Goal: Task Accomplishment & Management: Manage account settings

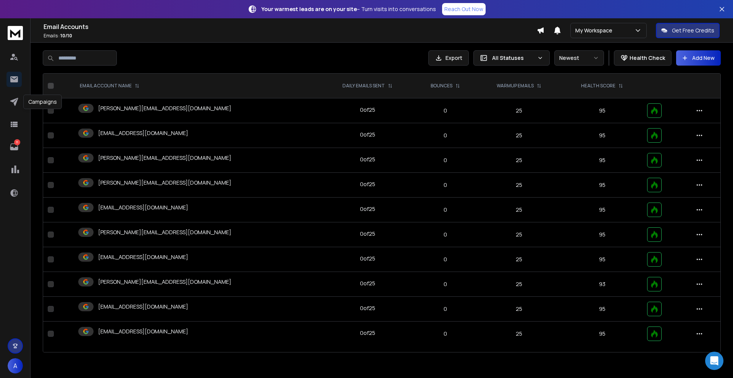
click at [11, 103] on icon at bounding box center [14, 101] width 9 height 9
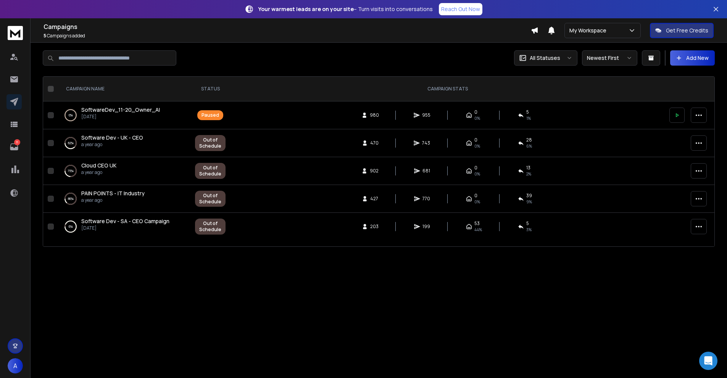
click at [117, 109] on span "SoftwareDev_11-20_Owner_AI" at bounding box center [120, 109] width 79 height 7
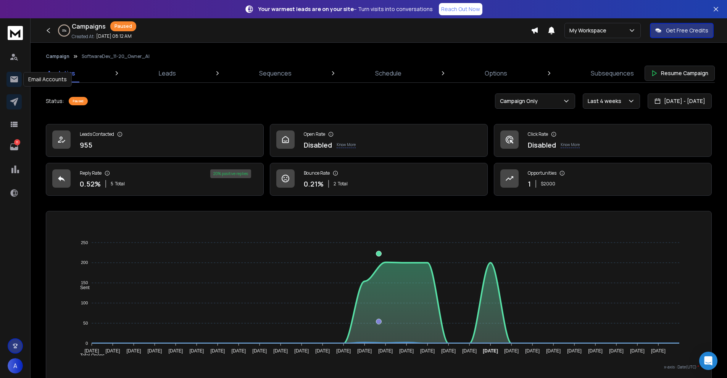
click at [11, 77] on icon at bounding box center [14, 79] width 8 height 6
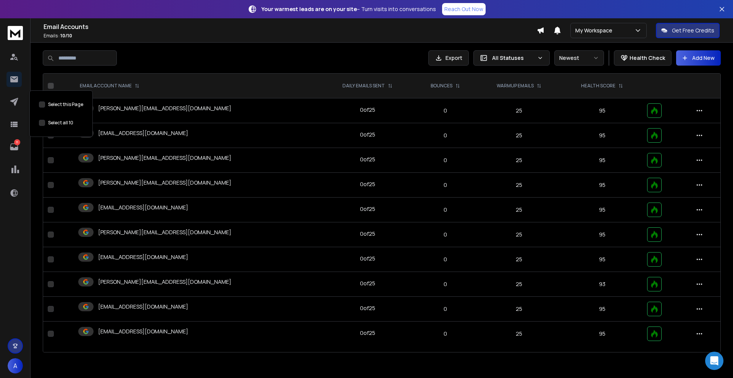
click at [52, 86] on button "Select this Page" at bounding box center [51, 86] width 6 height 6
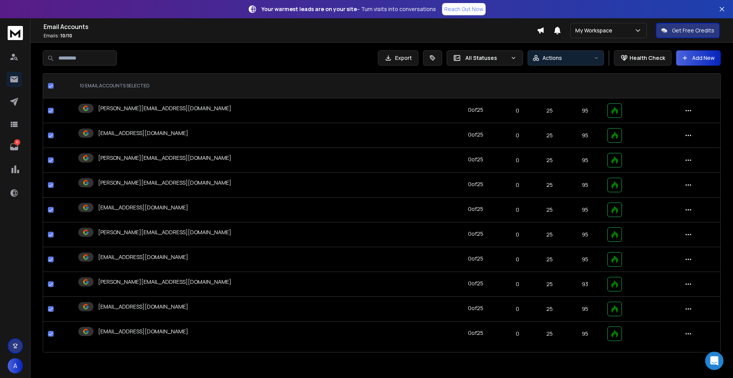
click at [557, 62] on button "Actions" at bounding box center [566, 57] width 76 height 15
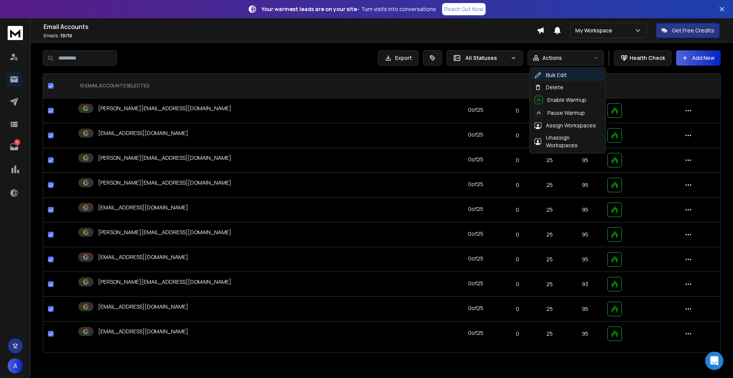
click at [561, 78] on div "Bulk Edit" at bounding box center [550, 75] width 32 height 8
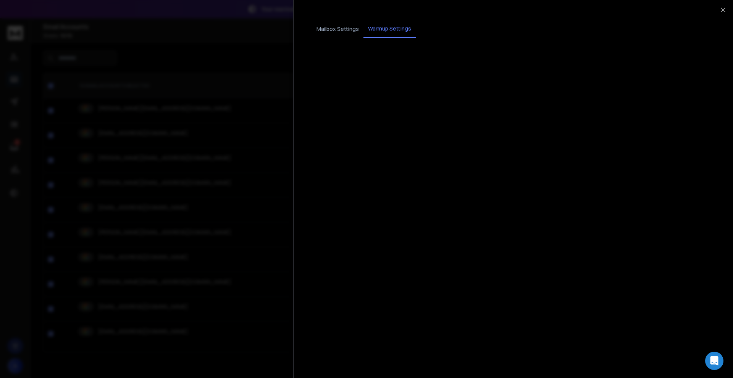
click at [396, 25] on button "Warmup Settings" at bounding box center [389, 29] width 52 height 18
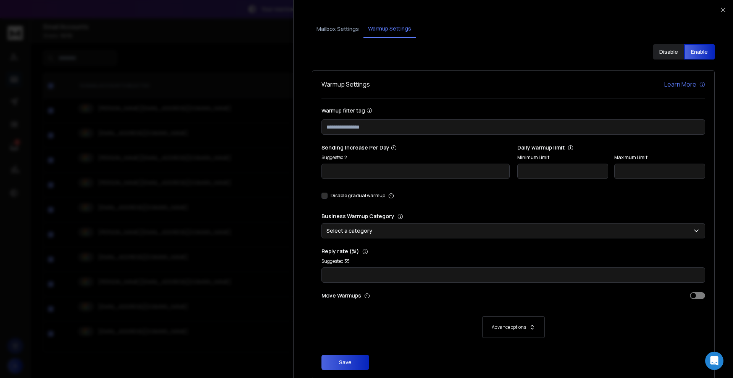
click at [471, 171] on input "number" at bounding box center [415, 171] width 188 height 15
type input "*"
click at [533, 169] on input "number" at bounding box center [562, 171] width 91 height 15
click at [623, 169] on input "number" at bounding box center [659, 171] width 91 height 15
click at [549, 167] on input "**" at bounding box center [562, 171] width 91 height 15
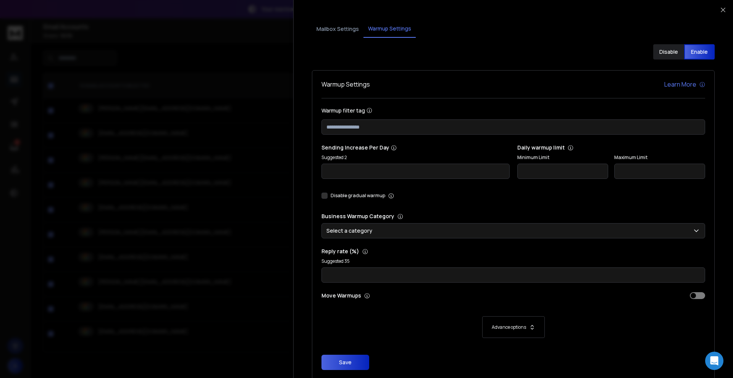
type input "**"
click at [628, 170] on input "number" at bounding box center [659, 171] width 91 height 15
type input "**"
click at [477, 195] on div "Disable gradual warmup" at bounding box center [513, 195] width 384 height 15
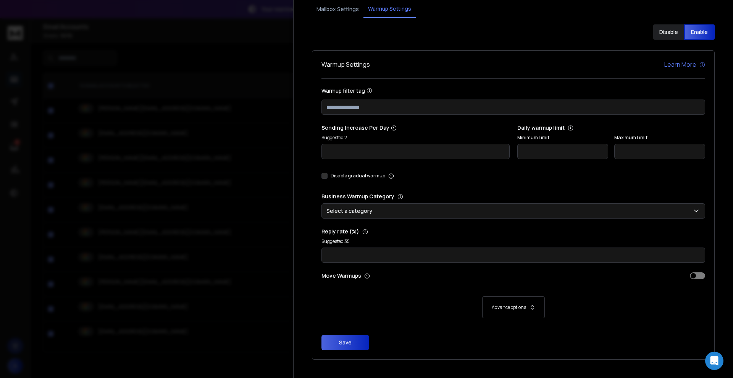
scroll to position [23, 0]
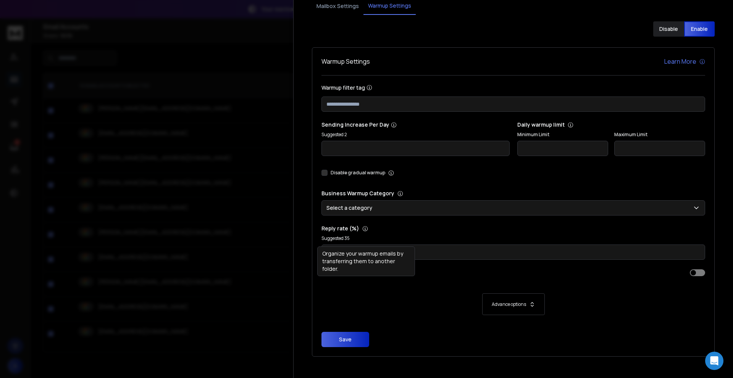
drag, startPoint x: 363, startPoint y: 249, endPoint x: 370, endPoint y: 247, distance: 7.0
click at [363, 249] on div "Organize your warmup emails by transferring them to another folder." at bounding box center [366, 262] width 98 height 30
click at [441, 257] on input "number" at bounding box center [513, 252] width 384 height 15
type input "*"
type input "**"
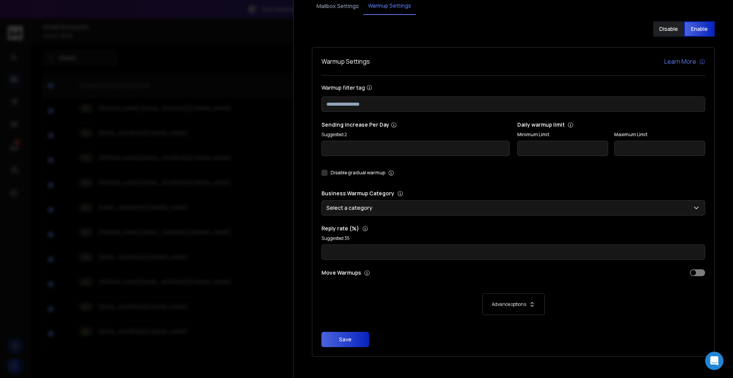
click at [527, 302] on div "Advance options" at bounding box center [513, 305] width 63 height 22
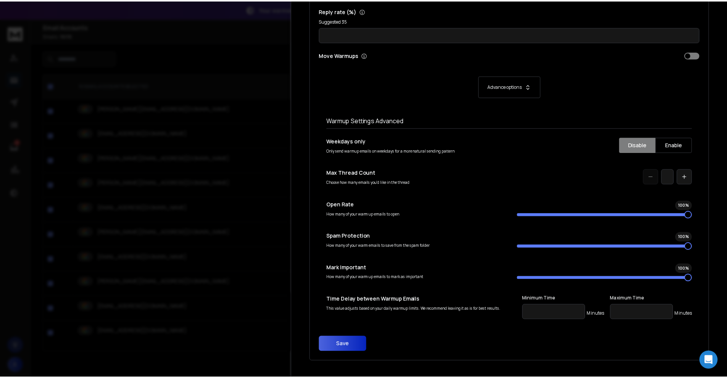
scroll to position [246, 0]
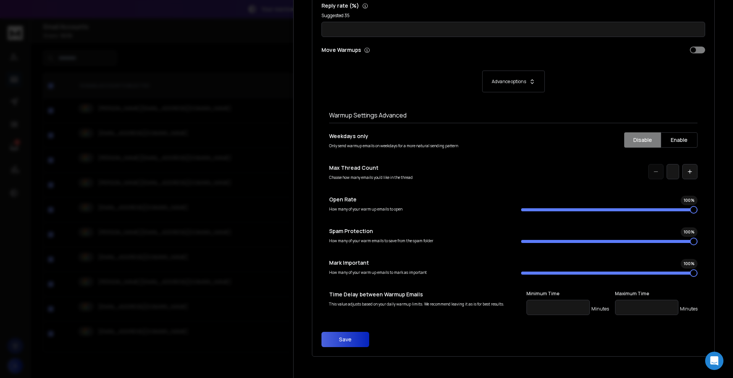
click at [341, 344] on button "Save" at bounding box center [345, 339] width 48 height 15
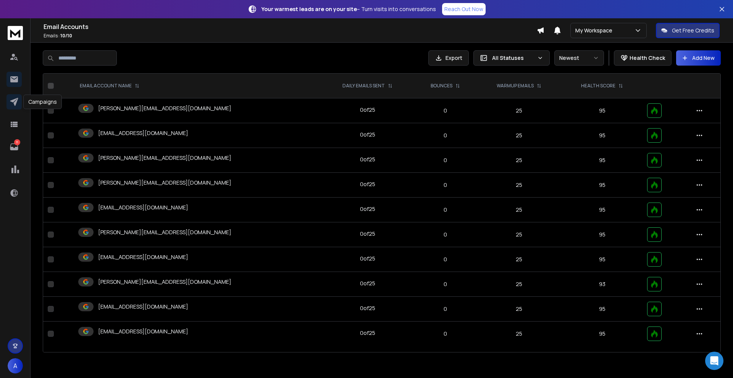
click at [10, 95] on link at bounding box center [13, 101] width 15 height 15
